Goal: Task Accomplishment & Management: Use online tool/utility

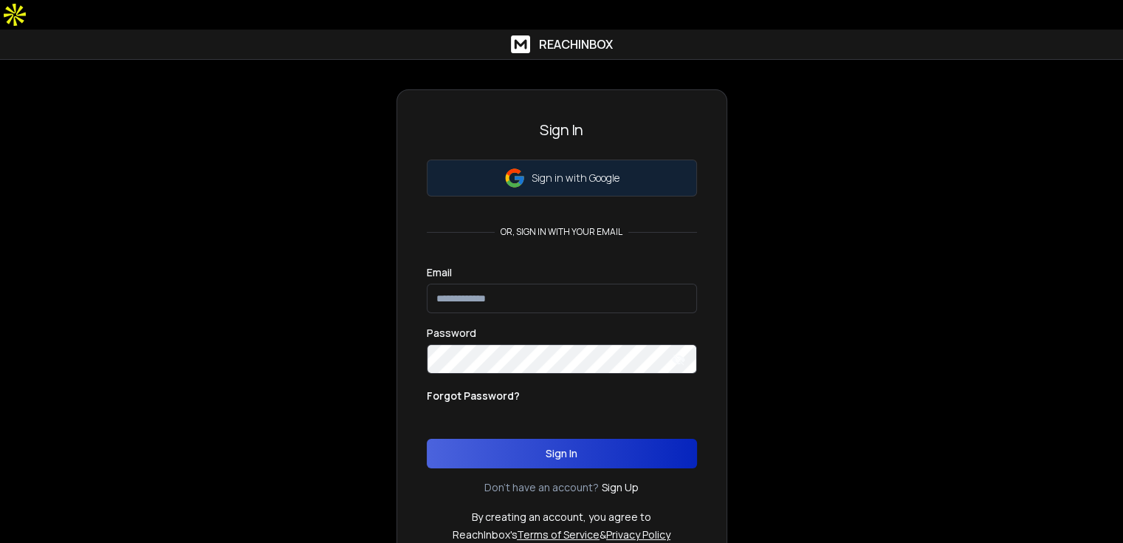
click at [553, 171] on p "Sign in with Google" at bounding box center [576, 178] width 88 height 15
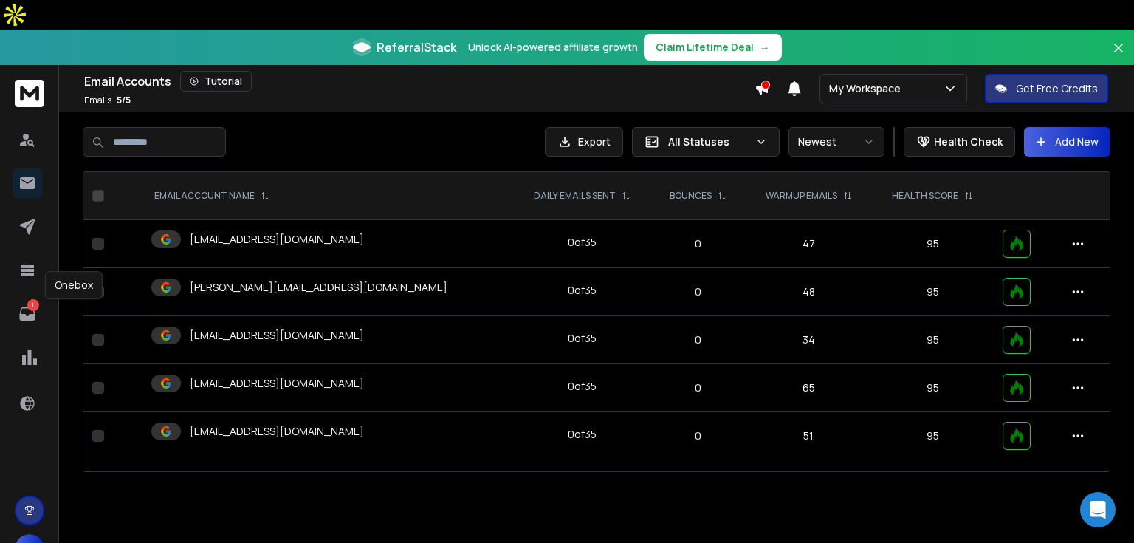
click at [11, 292] on div "1 R" at bounding box center [29, 321] width 59 height 513
click at [18, 305] on icon at bounding box center [27, 314] width 18 height 18
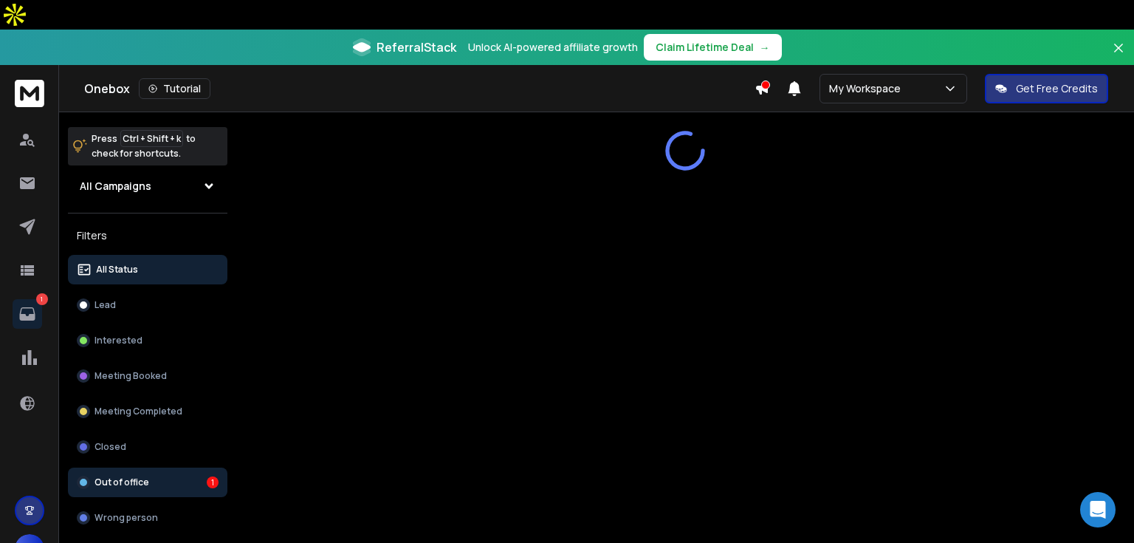
click at [142, 454] on div "All Status Lead Interested Meeting Booked Meeting Completed Closed Out of offic…" at bounding box center [148, 411] width 160 height 313
